Goal: Task Accomplishment & Management: Complete application form

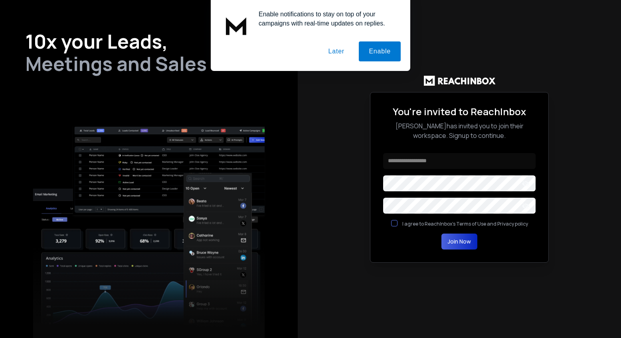
click at [524, 186] on icon at bounding box center [525, 183] width 7 height 7
click at [526, 207] on icon at bounding box center [526, 206] width 6 height 6
click at [397, 225] on button "I agree to ReachInbox's Terms of Use and Privacy policy" at bounding box center [394, 223] width 6 height 6
click at [453, 239] on button "Join Now" at bounding box center [459, 242] width 36 height 16
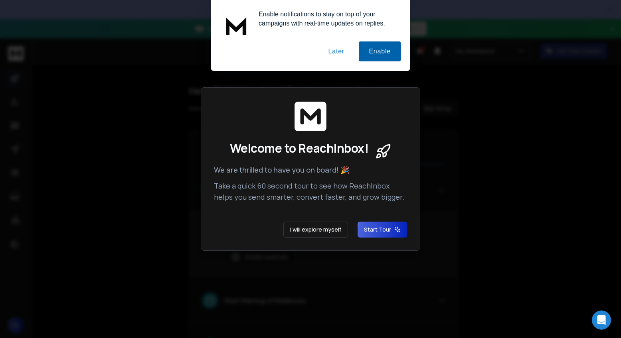
click at [385, 49] on button "Enable" at bounding box center [380, 52] width 42 height 20
